Goal: Find specific fact: Find specific fact

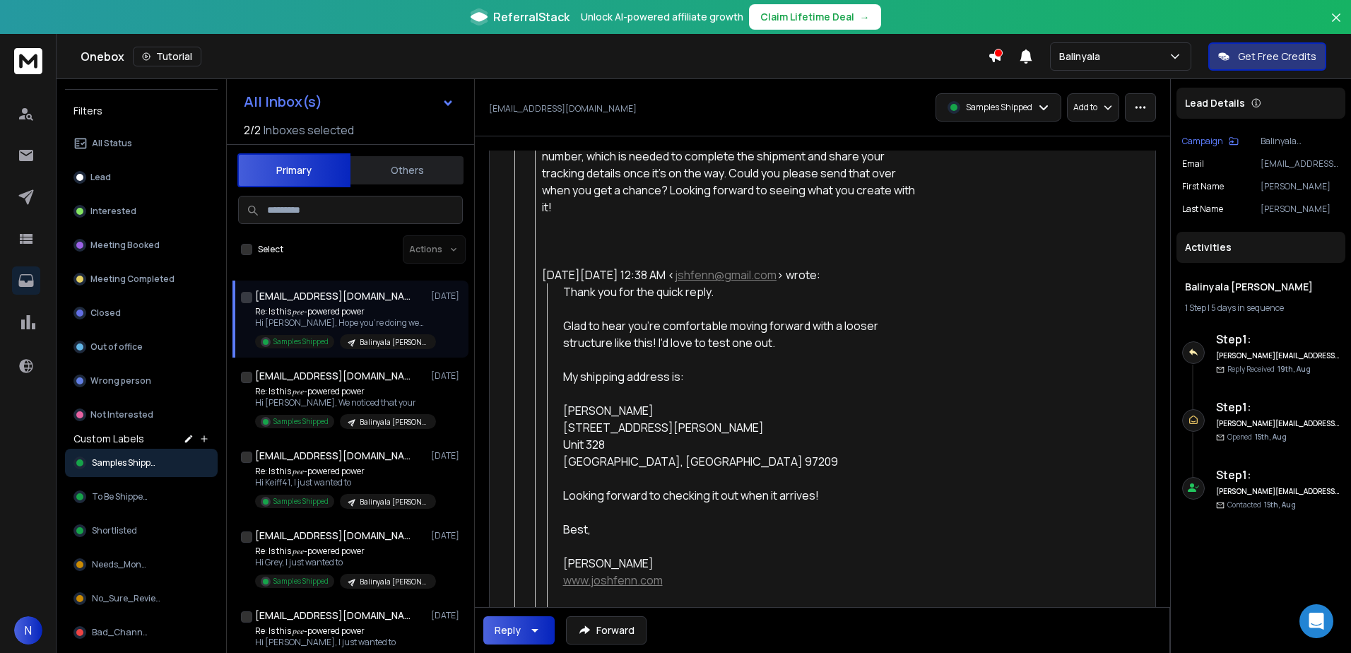
scroll to position [700, 0]
drag, startPoint x: 562, startPoint y: 408, endPoint x: 668, endPoint y: 444, distance: 111.0
click at [668, 444] on div "Thank you for the quick reply. Glad to hear you're comfortable moving forward w…" at bounding box center [742, 444] width 359 height 322
copy div "[STREET_ADDRESS][PERSON_NAME]"
click at [680, 418] on div "[STREET_ADDRESS][PERSON_NAME]" at bounding box center [742, 426] width 359 height 17
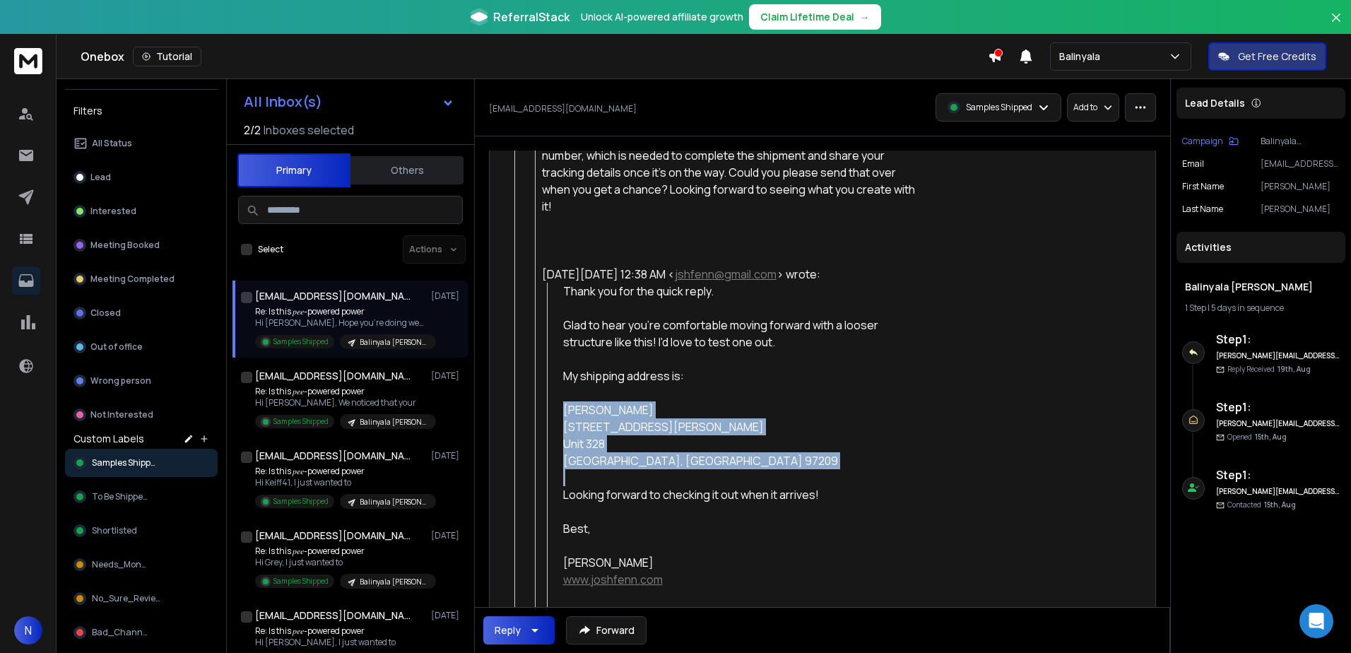
drag, startPoint x: 565, startPoint y: 391, endPoint x: 707, endPoint y: 460, distance: 157.7
click at [707, 460] on div "Thank you for the quick reply. Glad to hear you're comfortable moving forward w…" at bounding box center [742, 444] width 359 height 322
copy div "[PERSON_NAME] [STREET_ADDRESS][PERSON_NAME]"
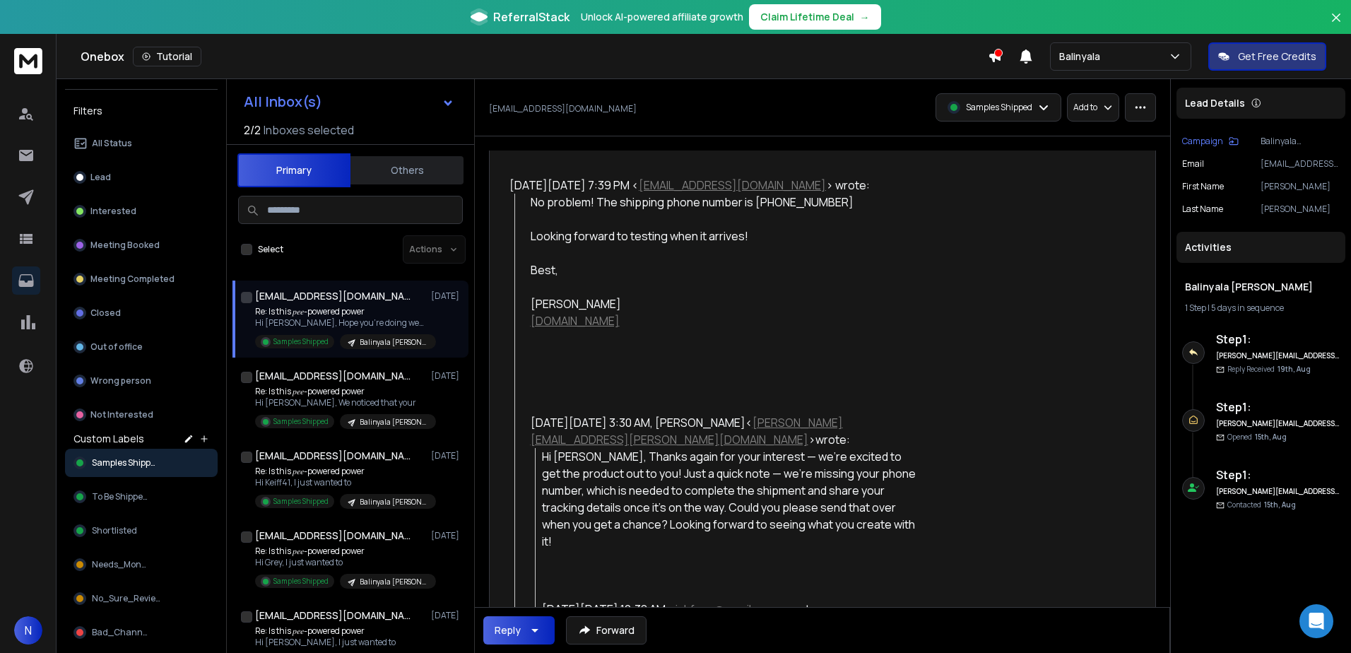
scroll to position [365, 0]
drag, startPoint x: 752, startPoint y: 201, endPoint x: 827, endPoint y: 215, distance: 76.2
click at [827, 215] on div "No problem! The shipping phone number is [PHONE_NUMBER] Looking forward to test…" at bounding box center [727, 270] width 392 height 153
copy div "[PHONE_NUMBER]"
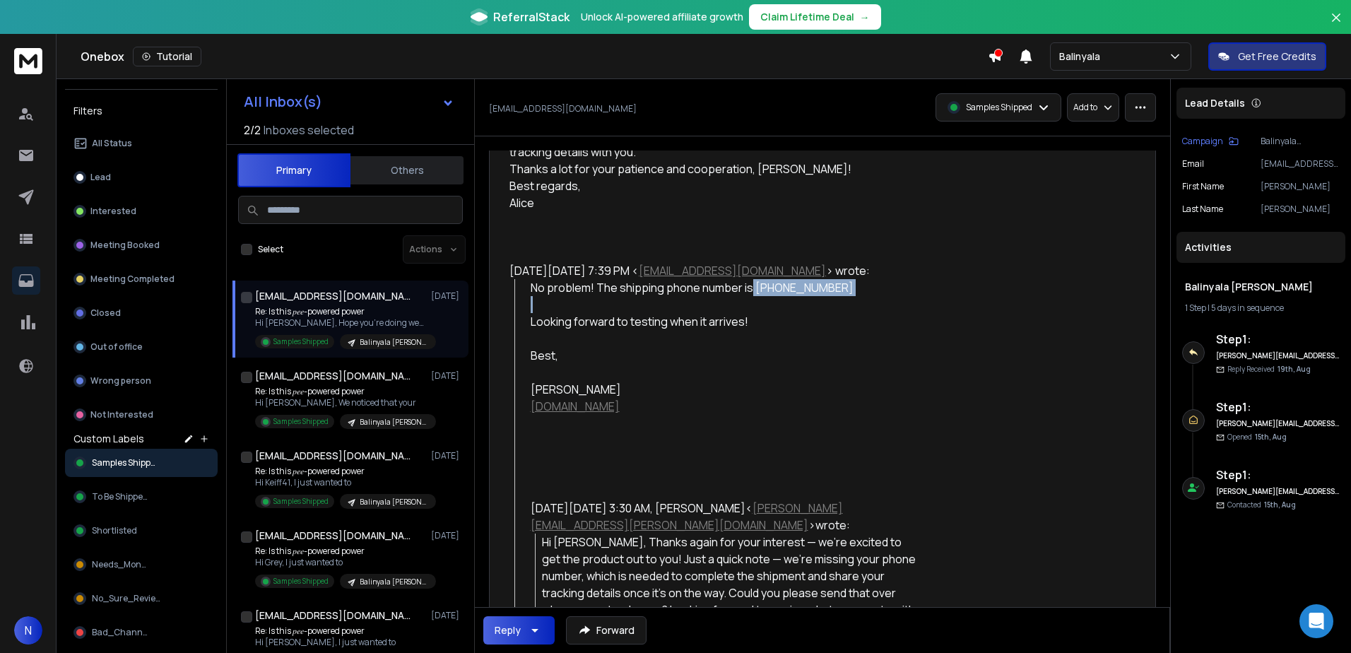
scroll to position [278, 0]
click at [790, 462] on div "No problem! The shipping phone number is [PHONE_NUMBER] Looking forward to test…" at bounding box center [727, 382] width 392 height 203
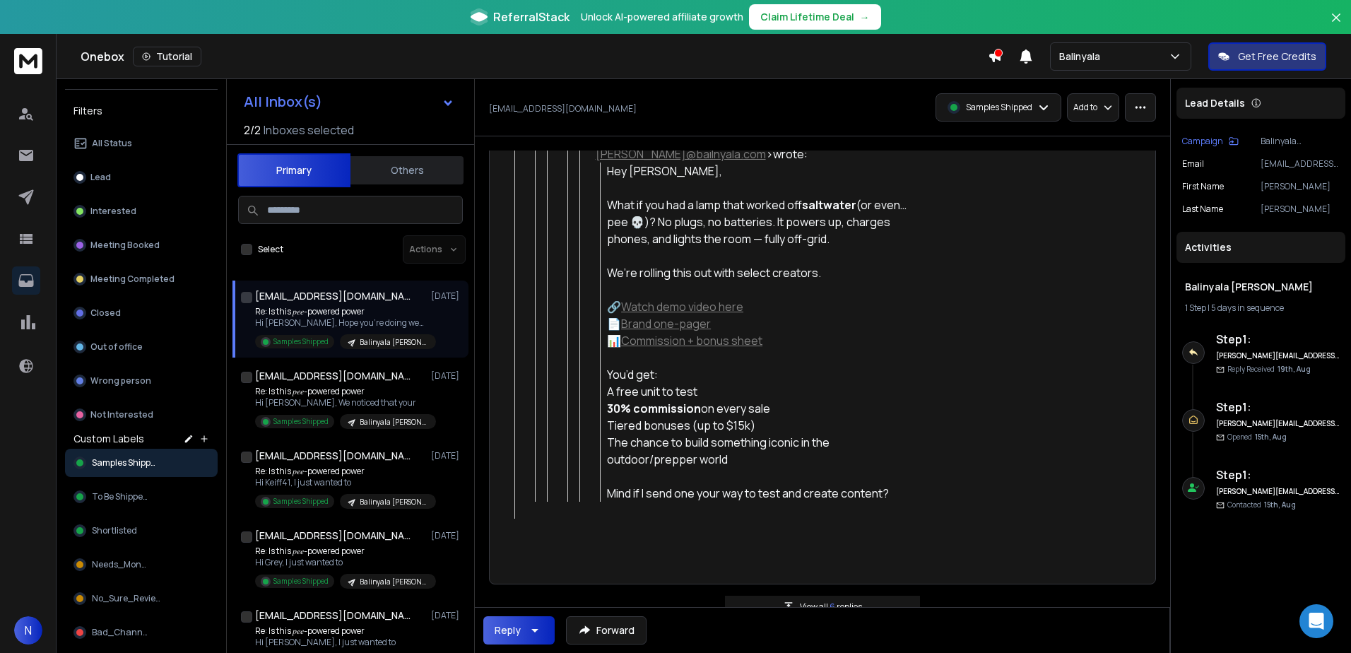
scroll to position [2103, 0]
